Goal: Task Accomplishment & Management: Manage account settings

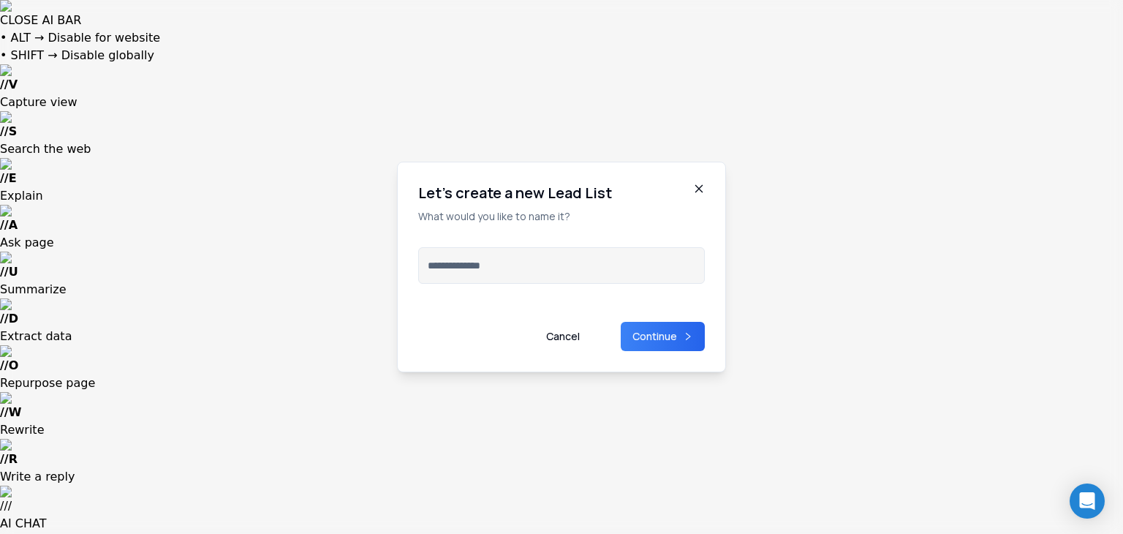
click at [519, 266] on input at bounding box center [561, 265] width 287 height 37
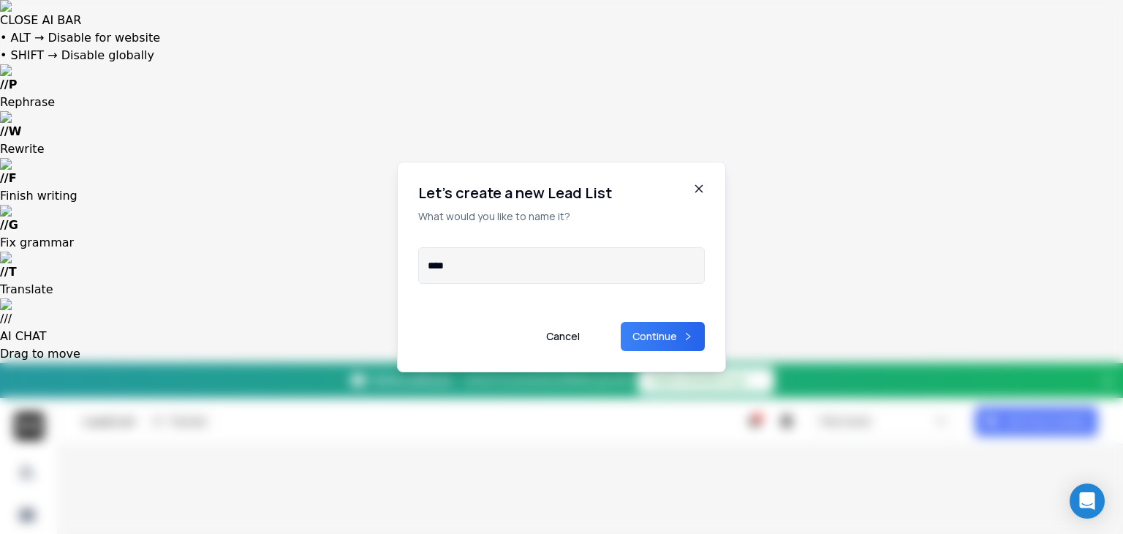
type input "****"
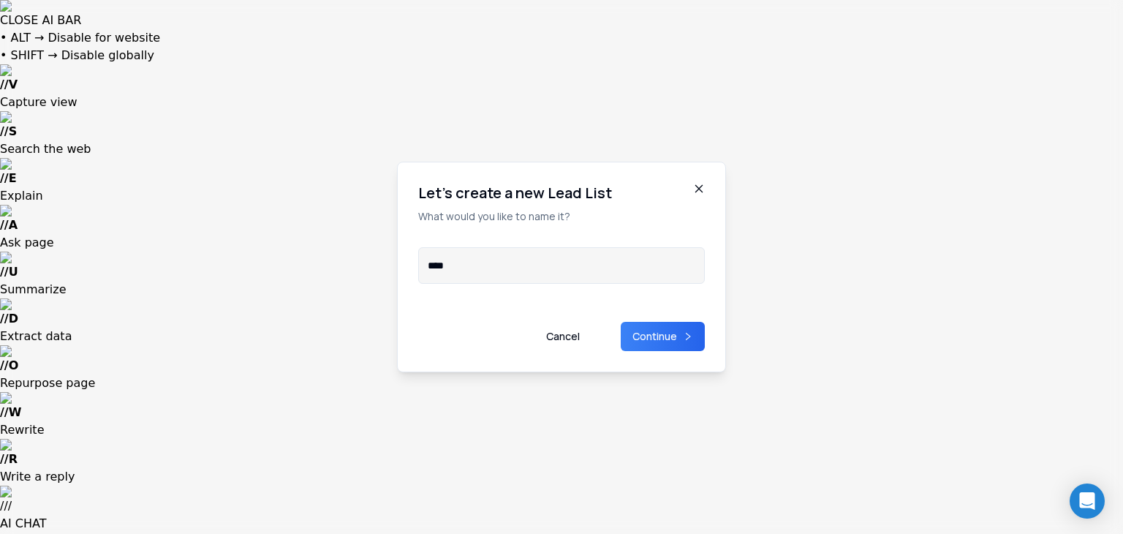
click at [697, 344] on button "Continue" at bounding box center [663, 336] width 84 height 29
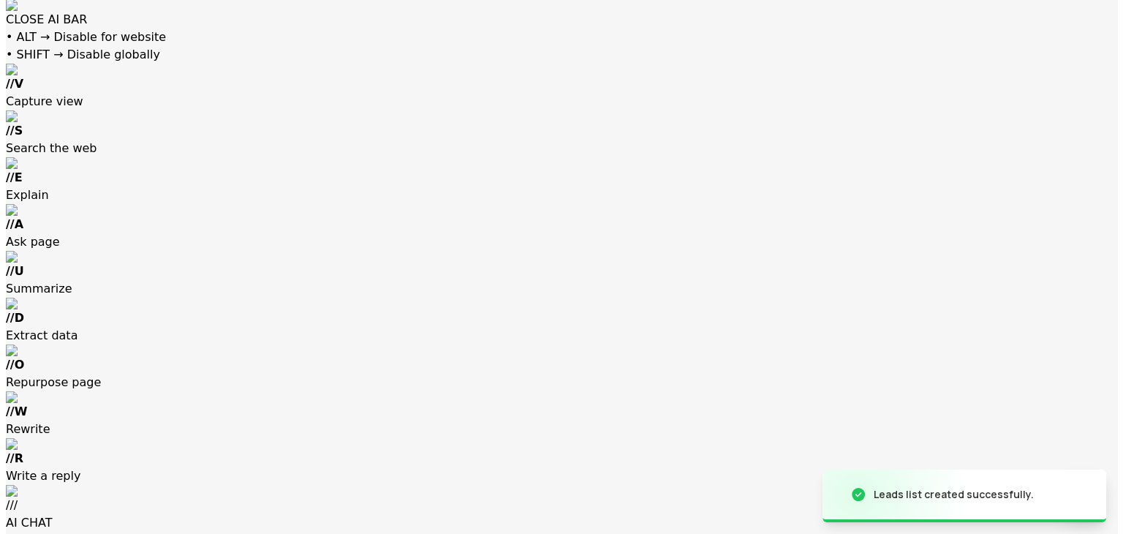
scroll to position [3, 0]
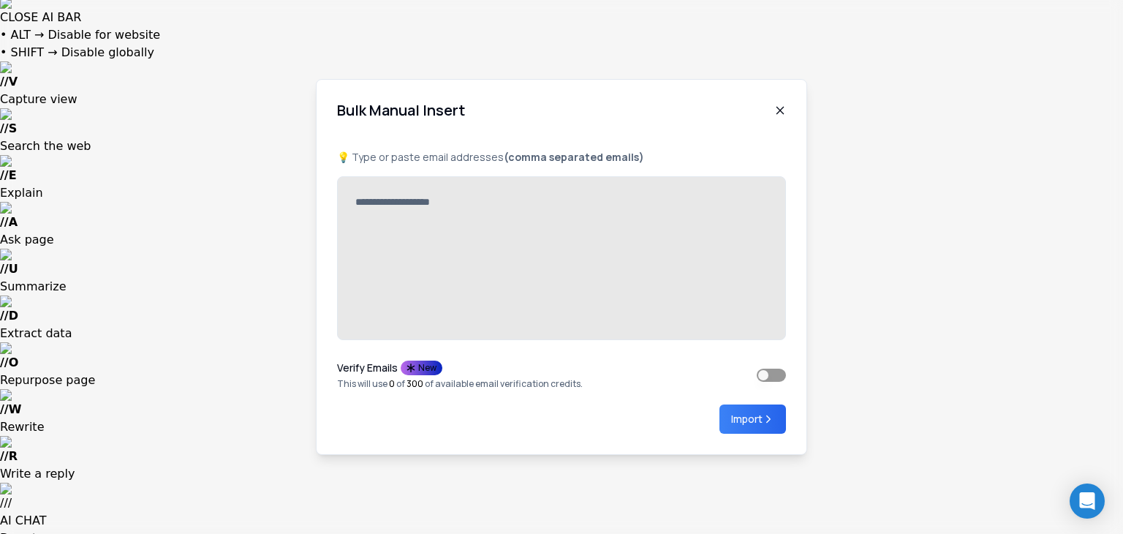
click at [442, 226] on textarea at bounding box center [561, 258] width 449 height 164
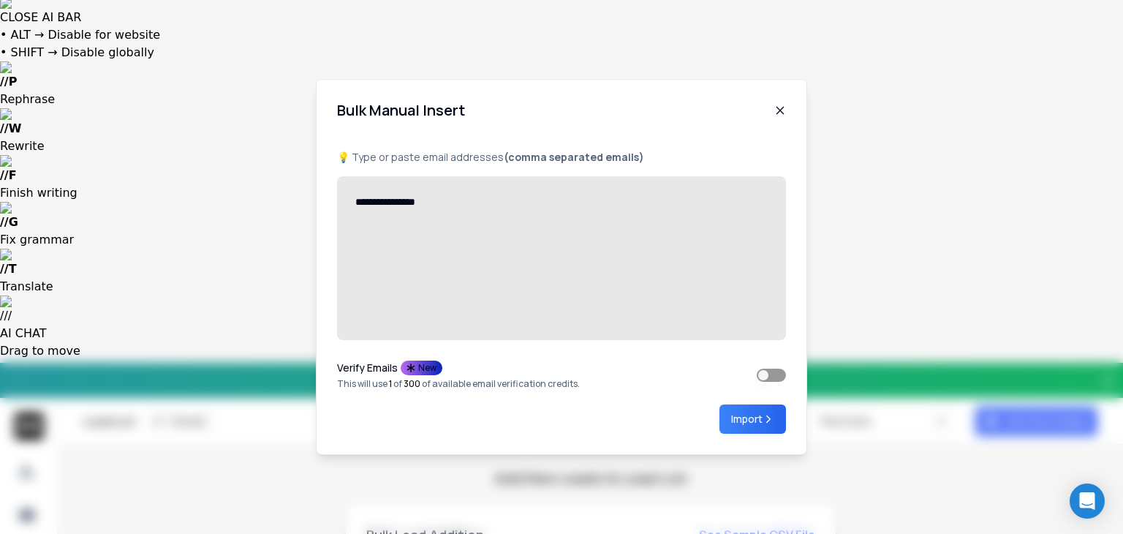
type textarea "**********"
click at [739, 414] on button "Import" at bounding box center [753, 418] width 67 height 29
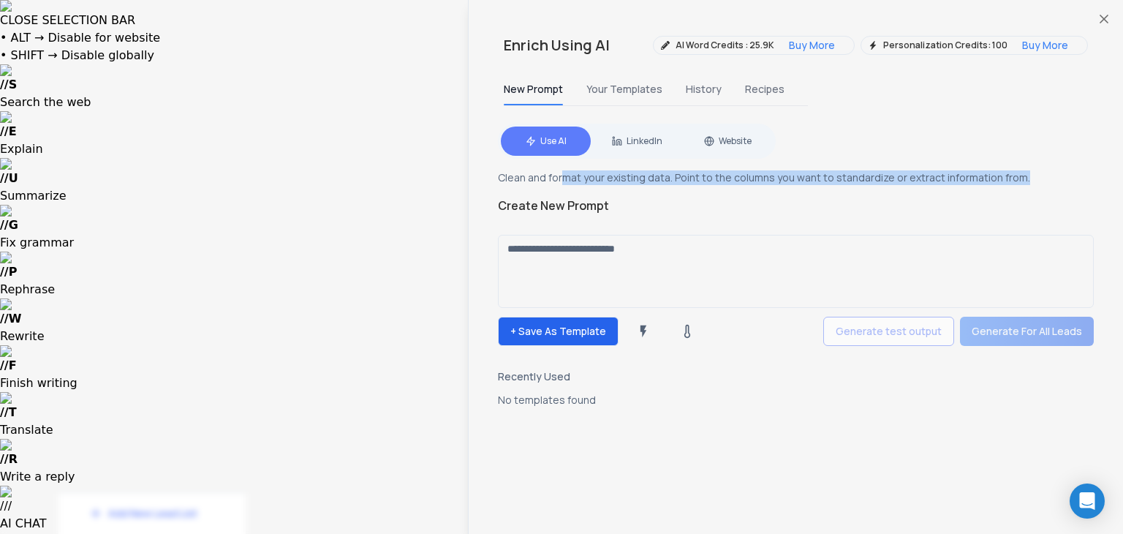
drag, startPoint x: 565, startPoint y: 180, endPoint x: 1018, endPoint y: 179, distance: 453.4
click at [1018, 179] on p "Clean and format your existing data. Point to the columns you want to standardi…" at bounding box center [796, 177] width 596 height 15
click at [611, 281] on textarea at bounding box center [796, 271] width 596 height 73
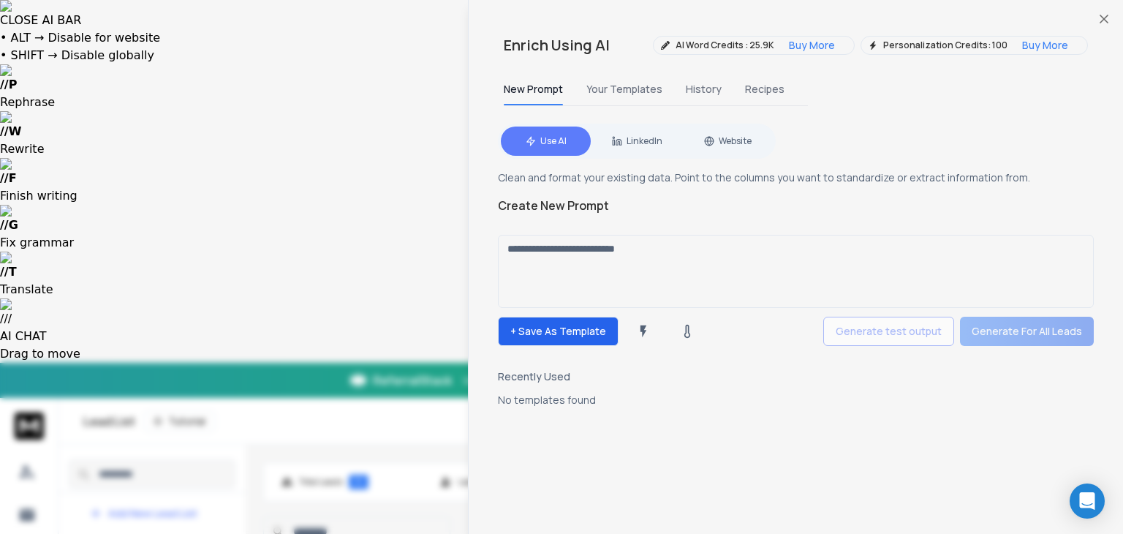
click at [619, 91] on button "Your Templates" at bounding box center [624, 89] width 76 height 32
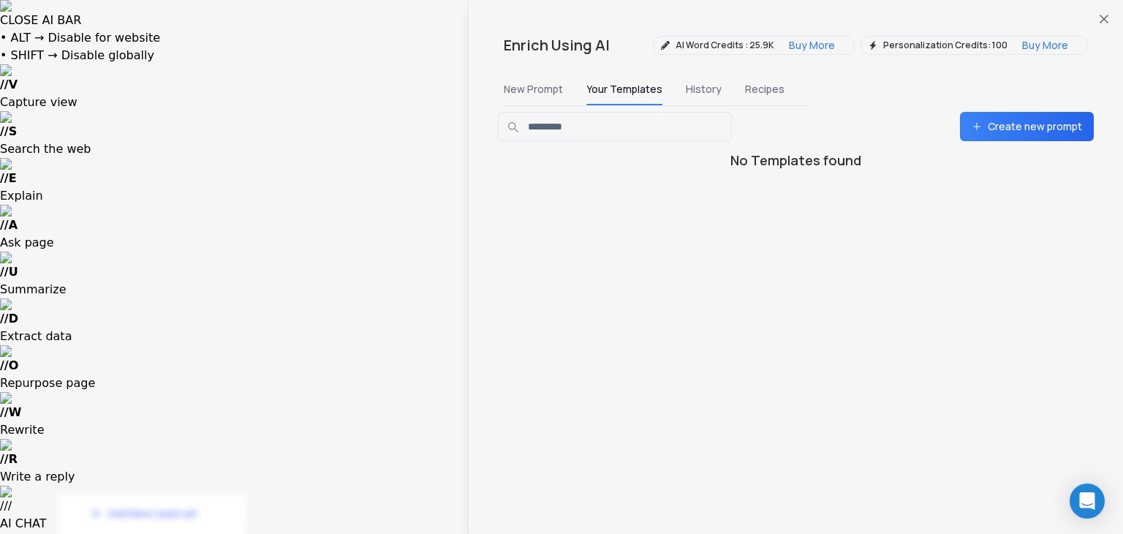
click at [708, 91] on button "History" at bounding box center [704, 89] width 36 height 32
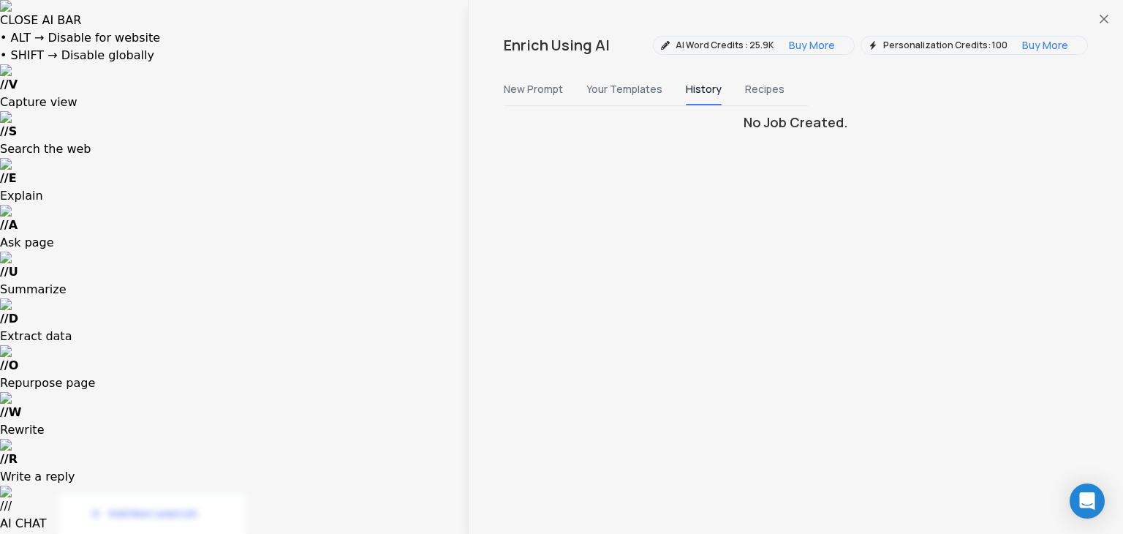
click at [771, 91] on span "Recipes" at bounding box center [764, 89] width 39 height 15
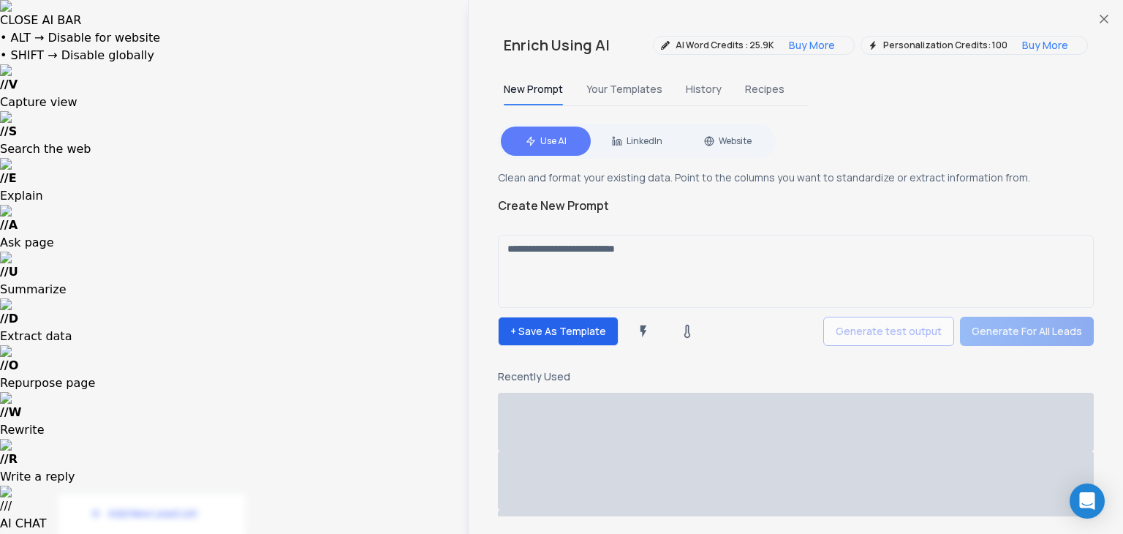
click at [537, 88] on button "New Prompt" at bounding box center [533, 89] width 59 height 32
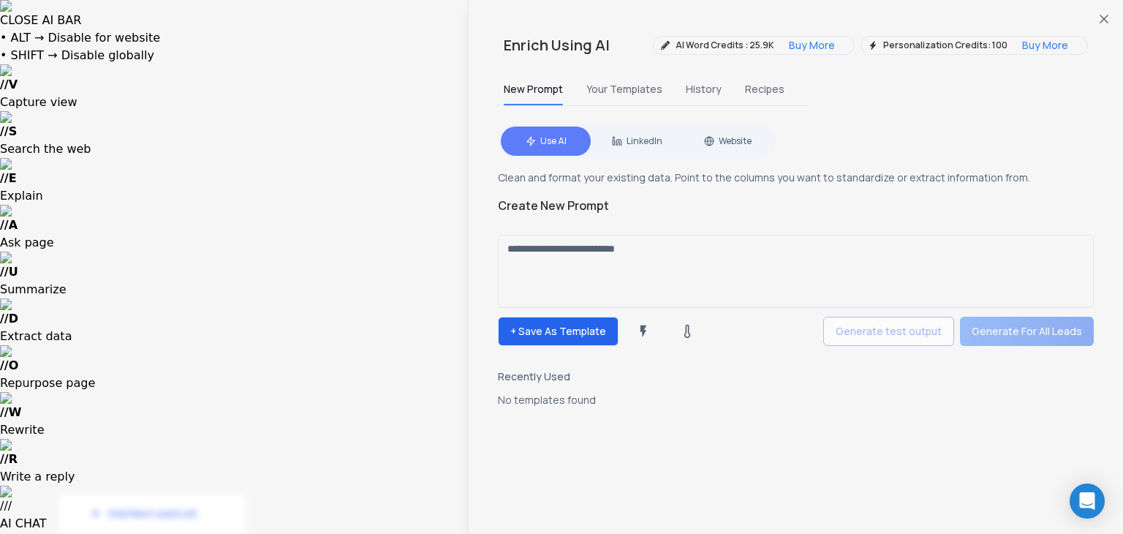
scroll to position [18, 0]
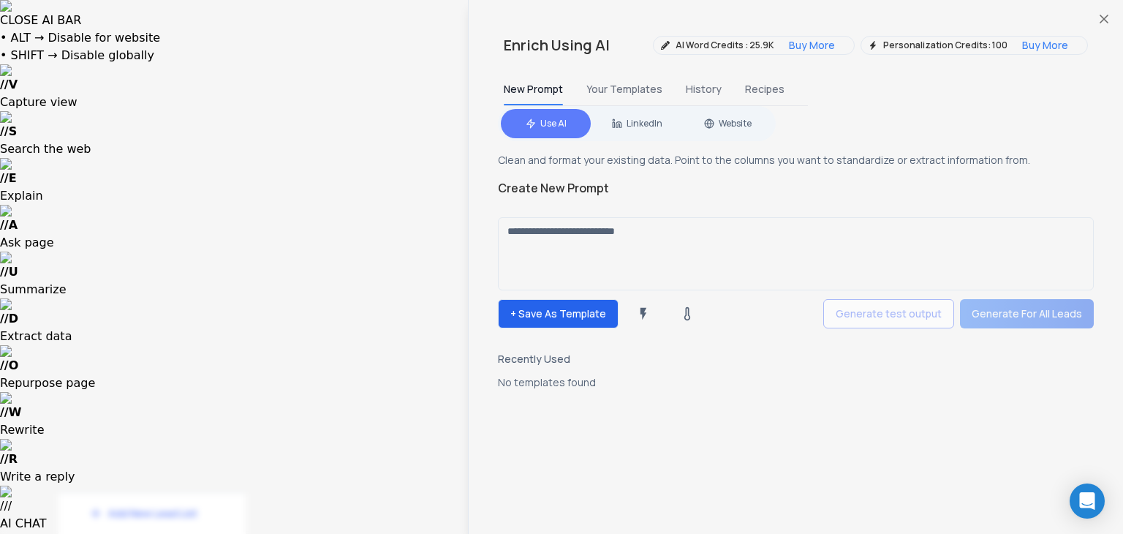
click at [723, 121] on button "Website" at bounding box center [727, 123] width 91 height 29
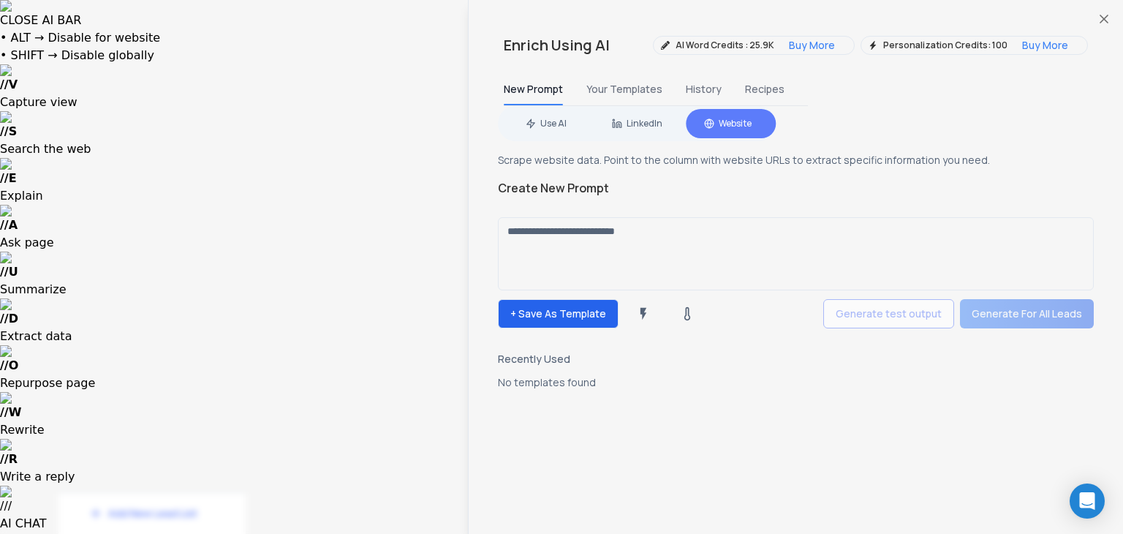
click at [538, 115] on button "Use AI" at bounding box center [546, 123] width 91 height 29
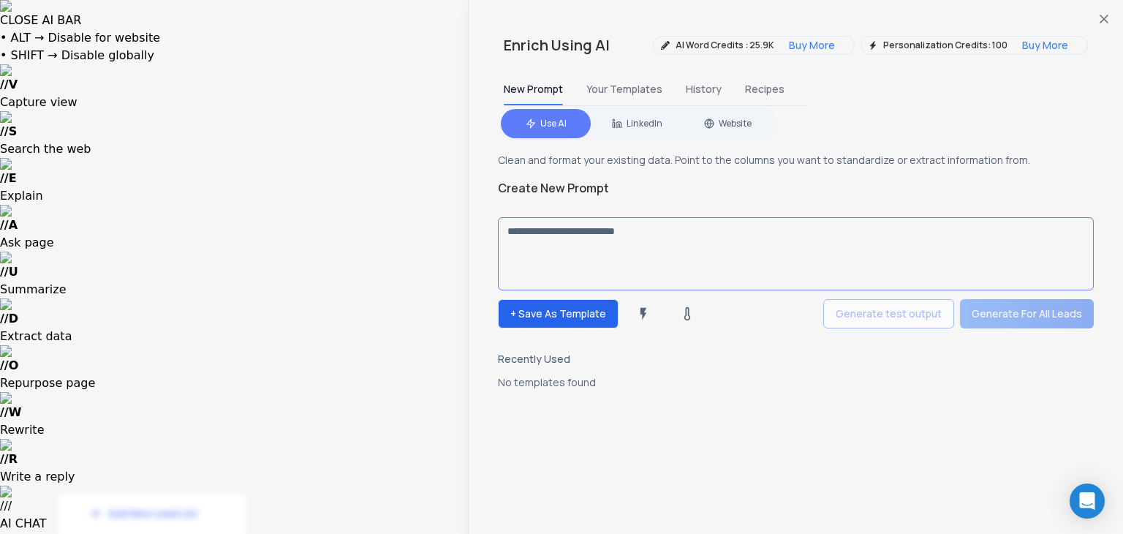
click at [536, 220] on textarea at bounding box center [796, 253] width 596 height 73
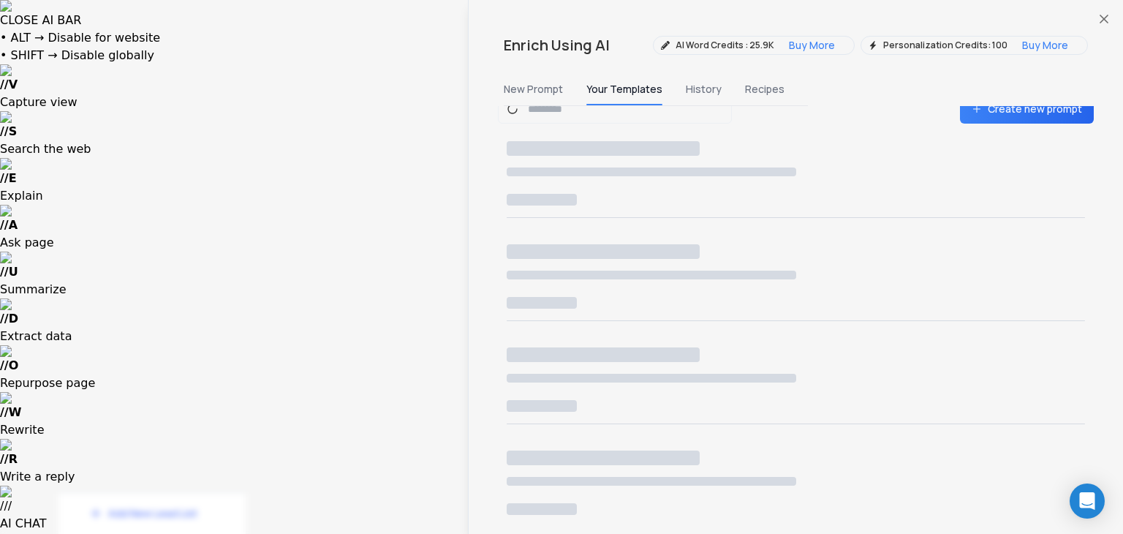
click at [615, 91] on button "Your Templates" at bounding box center [624, 89] width 76 height 32
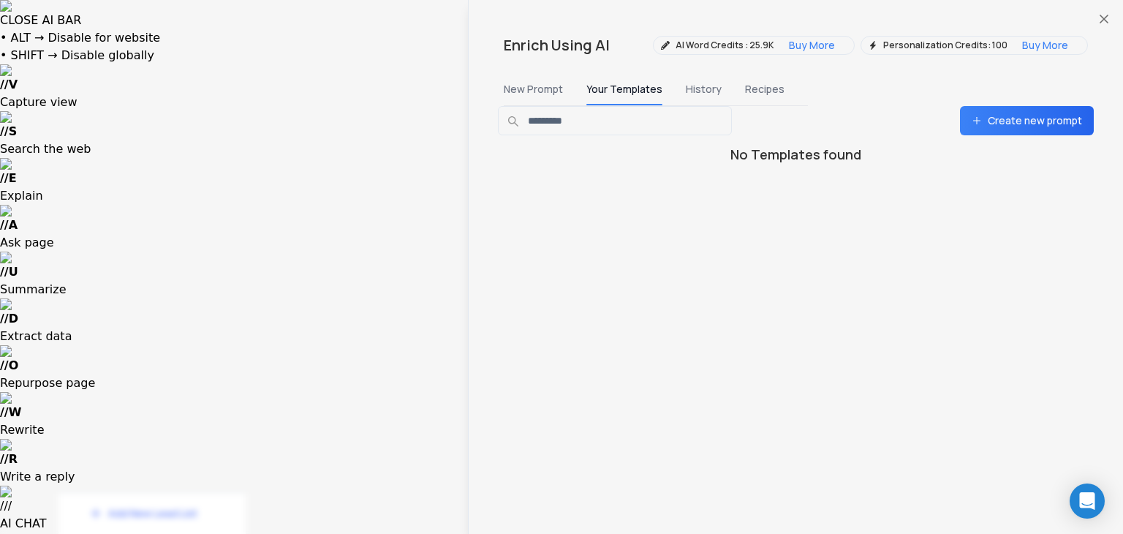
scroll to position [6, 0]
click at [677, 91] on div "New Prompt Your Templates History Recipes" at bounding box center [656, 89] width 304 height 33
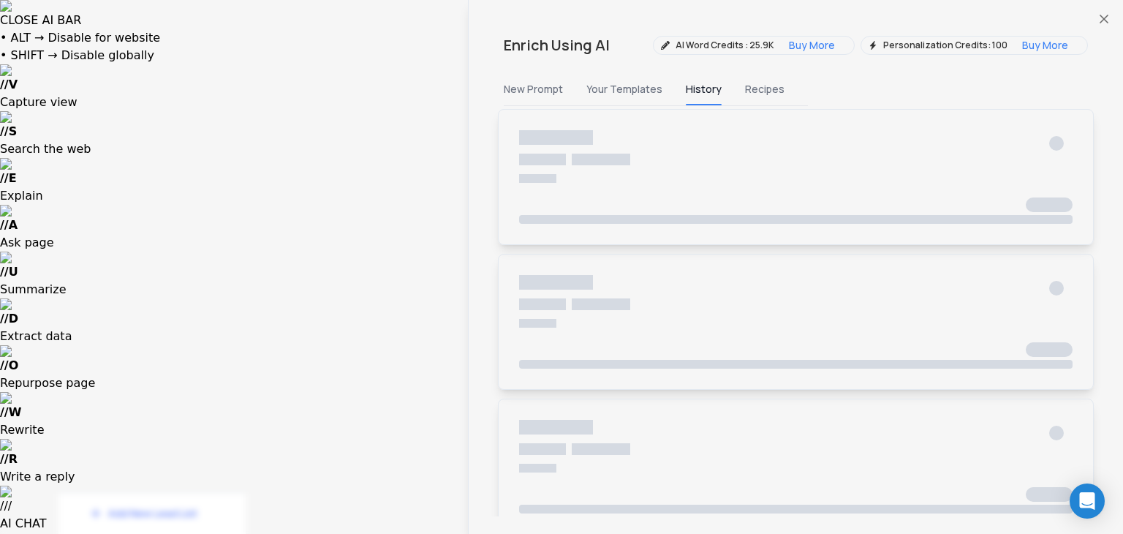
click at [707, 86] on button "History" at bounding box center [704, 89] width 36 height 32
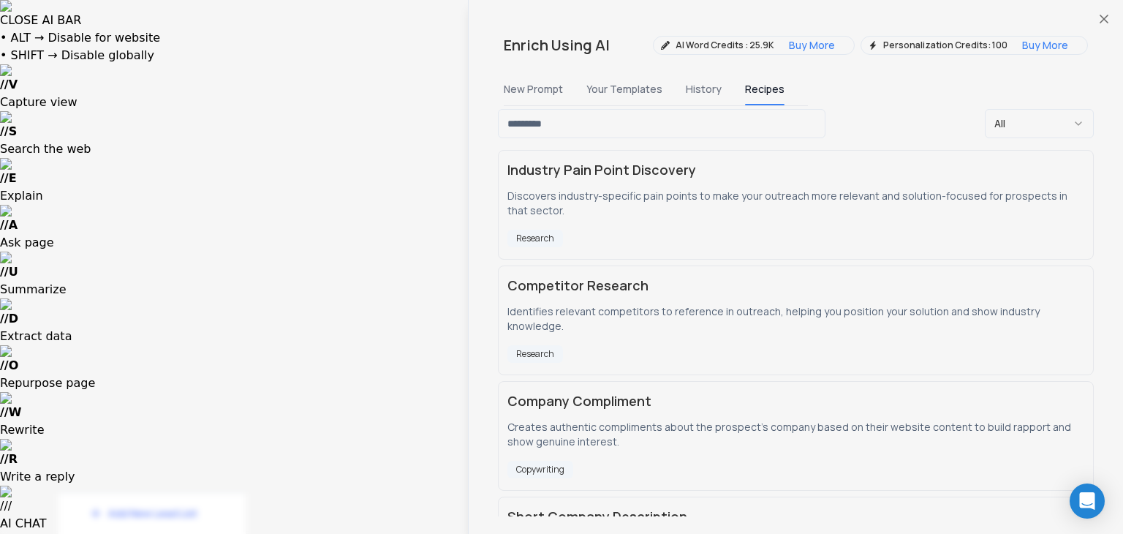
click at [761, 91] on span "Recipes" at bounding box center [764, 89] width 39 height 15
click at [1107, 14] on icon "button" at bounding box center [1104, 19] width 15 height 15
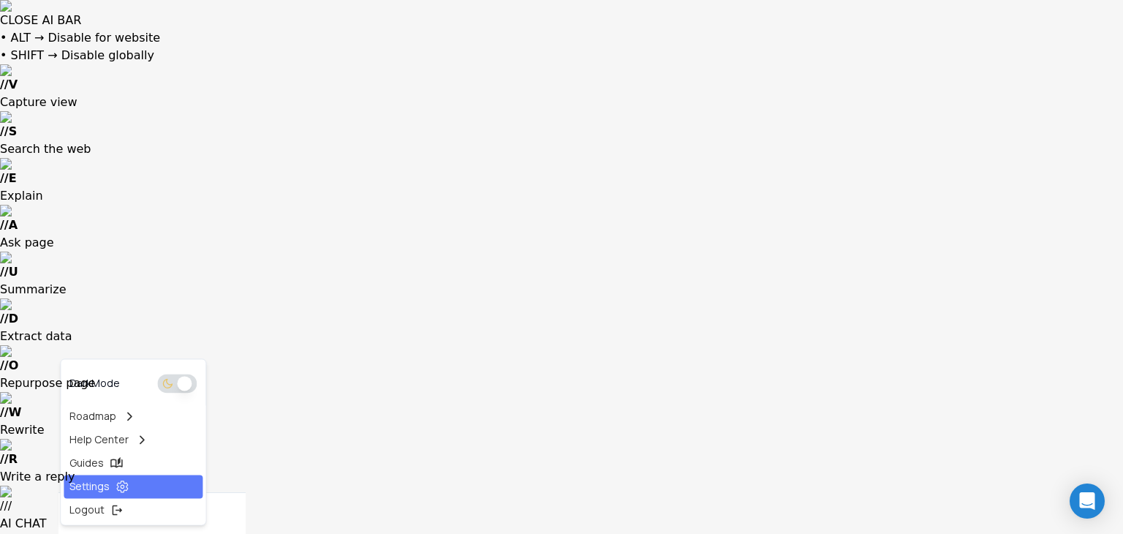
click at [80, 483] on p "Settings" at bounding box center [89, 486] width 40 height 15
